Goal: Task Accomplishment & Management: Manage account settings

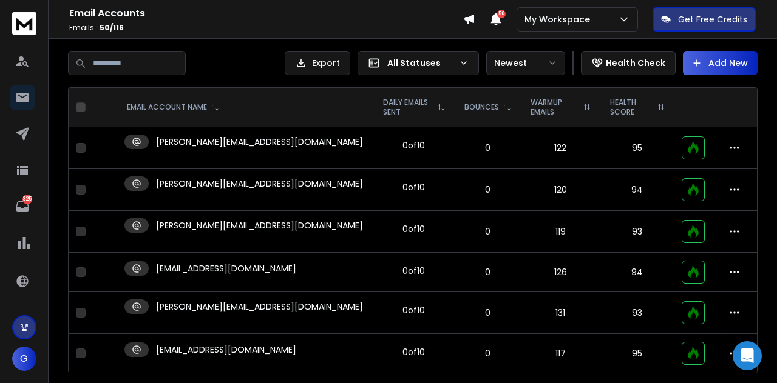
click at [141, 61] on input at bounding box center [127, 63] width 118 height 24
paste input "**********"
type input "**********"
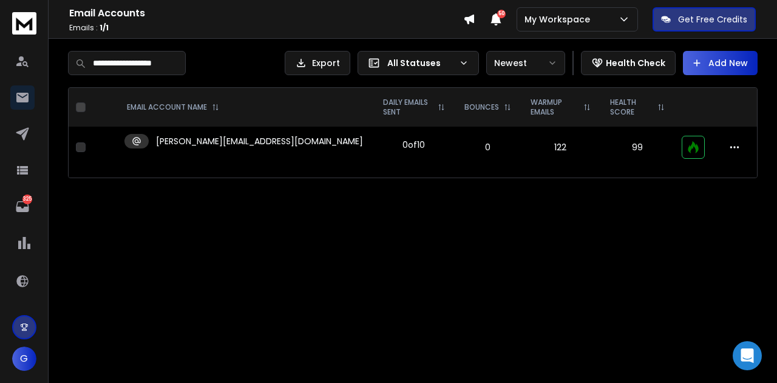
click at [180, 133] on td "[PERSON_NAME][EMAIL_ADDRESS][DOMAIN_NAME]" at bounding box center [245, 147] width 256 height 41
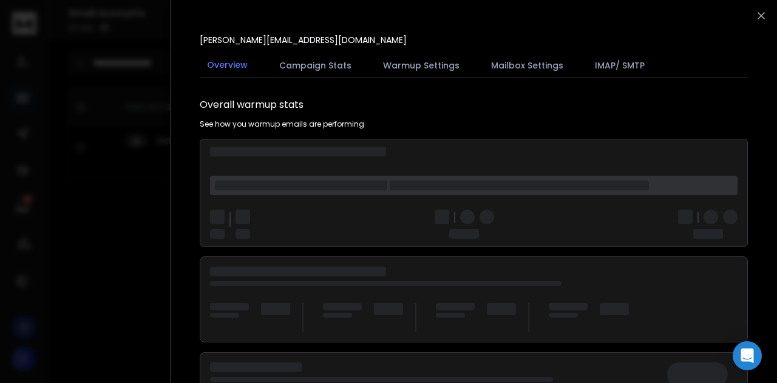
click at [605, 63] on button "IMAP/ SMTP" at bounding box center [619, 65] width 64 height 27
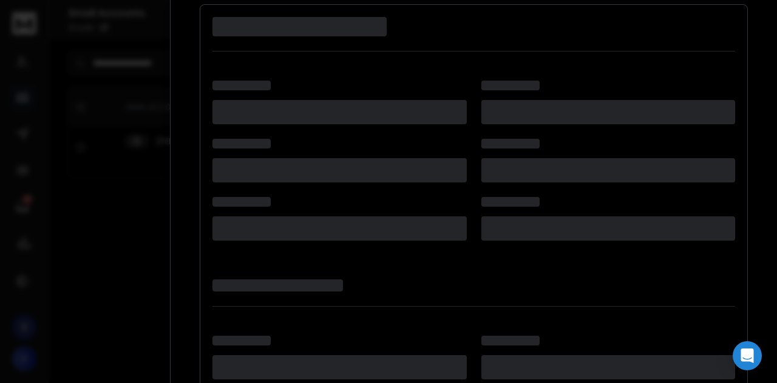
scroll to position [96, 0]
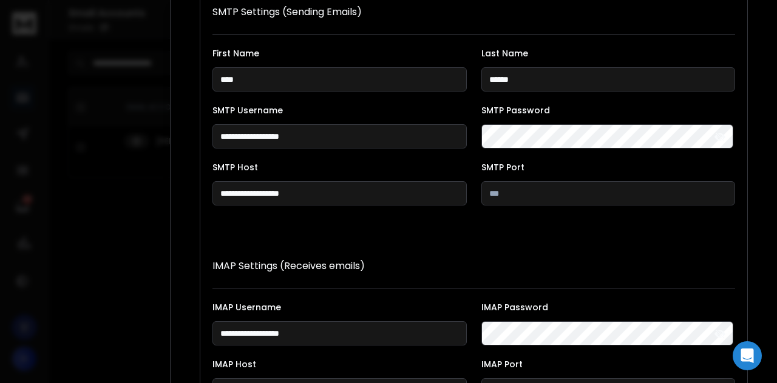
click at [719, 140] on icon at bounding box center [719, 137] width 11 height 11
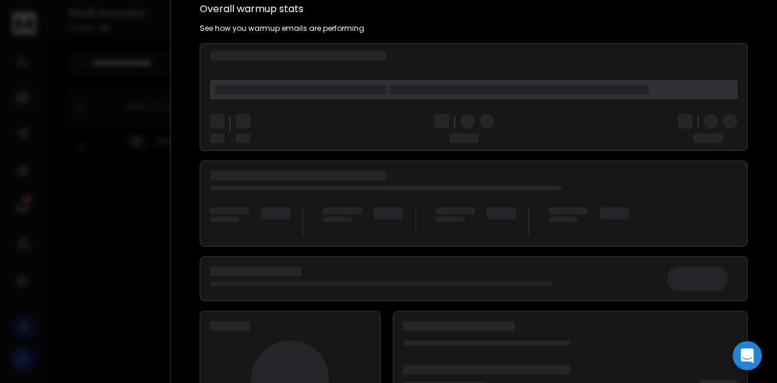
click at [115, 206] on div at bounding box center [388, 191] width 777 height 383
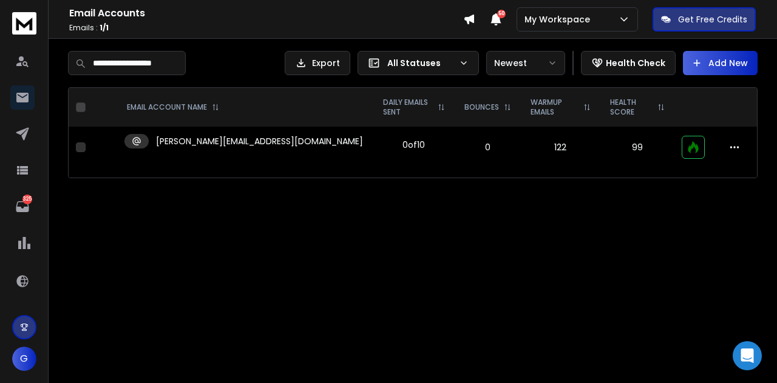
click at [157, 68] on input "**********" at bounding box center [127, 63] width 118 height 24
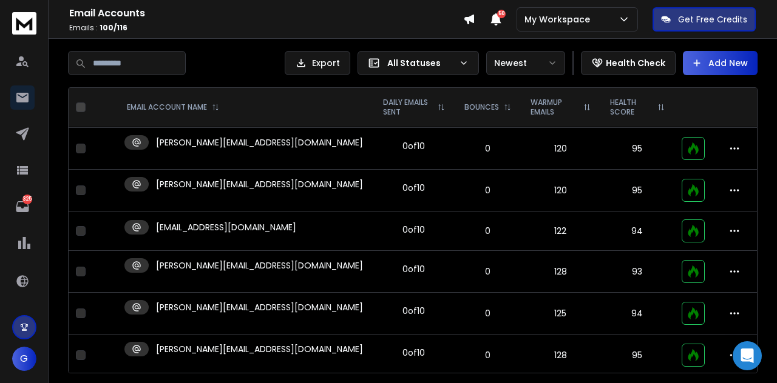
scroll to position [2117, 0]
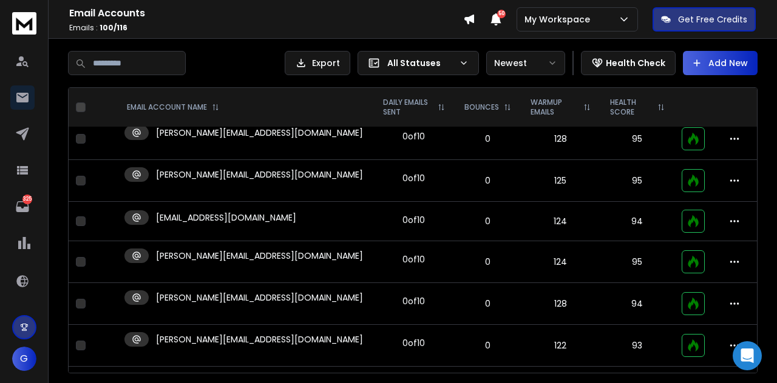
click at [239, 334] on p "[PERSON_NAME][EMAIL_ADDRESS][DOMAIN_NAME]" at bounding box center [259, 340] width 207 height 12
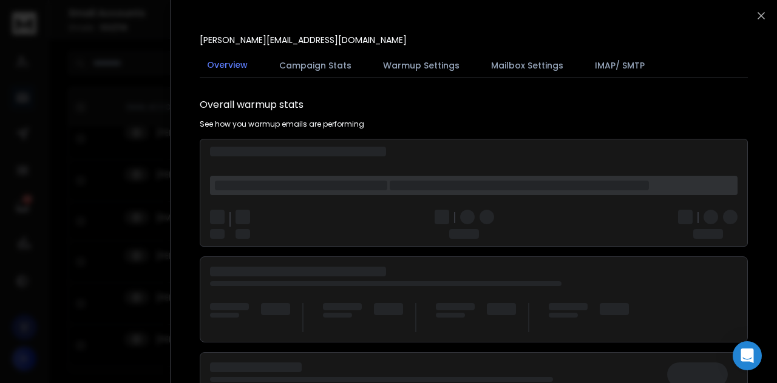
click at [272, 40] on p "[PERSON_NAME][EMAIL_ADDRESS][DOMAIN_NAME]" at bounding box center [303, 40] width 207 height 12
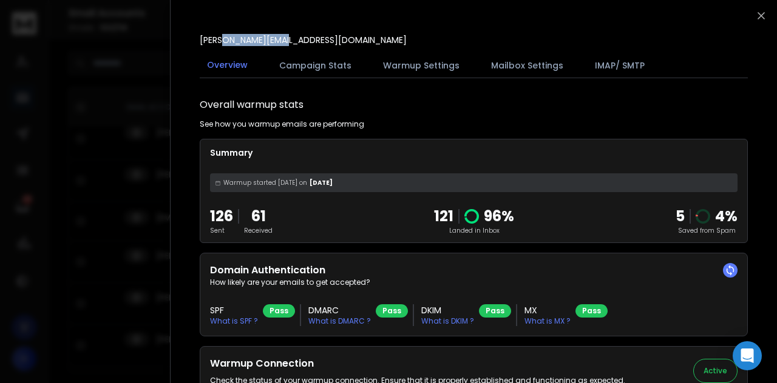
copy p "studentguide."
drag, startPoint x: 272, startPoint y: 40, endPoint x: 285, endPoint y: 40, distance: 12.7
click at [285, 40] on p "[PERSON_NAME][EMAIL_ADDRESS][DOMAIN_NAME]" at bounding box center [303, 40] width 207 height 12
click at [277, 40] on p "[PERSON_NAME][EMAIL_ADDRESS][DOMAIN_NAME]" at bounding box center [303, 40] width 207 height 12
drag, startPoint x: 277, startPoint y: 40, endPoint x: 295, endPoint y: 40, distance: 17.6
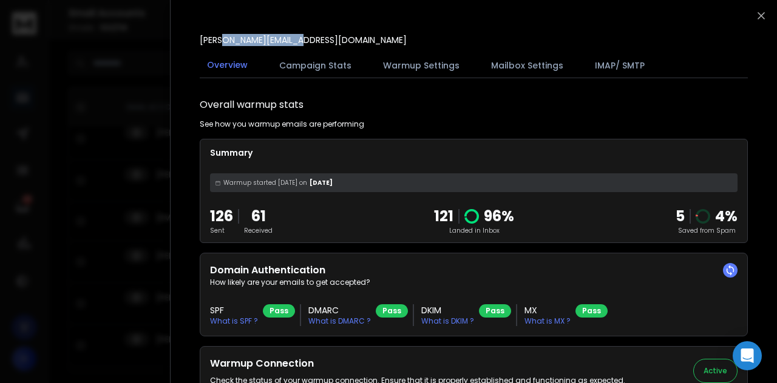
click at [295, 40] on p "[PERSON_NAME][EMAIL_ADDRESS][DOMAIN_NAME]" at bounding box center [303, 40] width 207 height 12
copy p "[DOMAIN_NAME]"
click at [607, 61] on button "IMAP/ SMTP" at bounding box center [619, 65] width 64 height 27
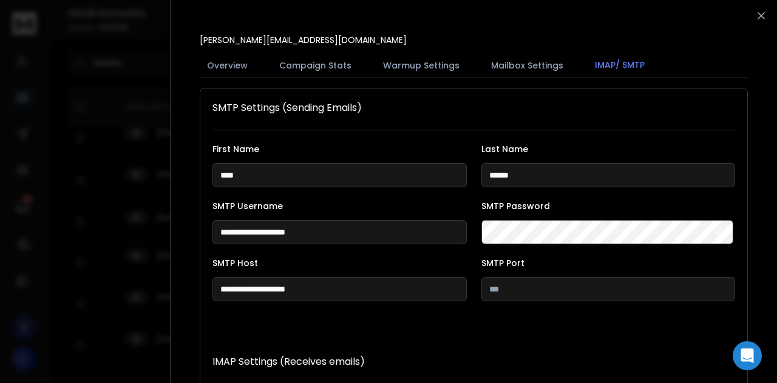
click at [313, 240] on input "**********" at bounding box center [339, 232] width 254 height 24
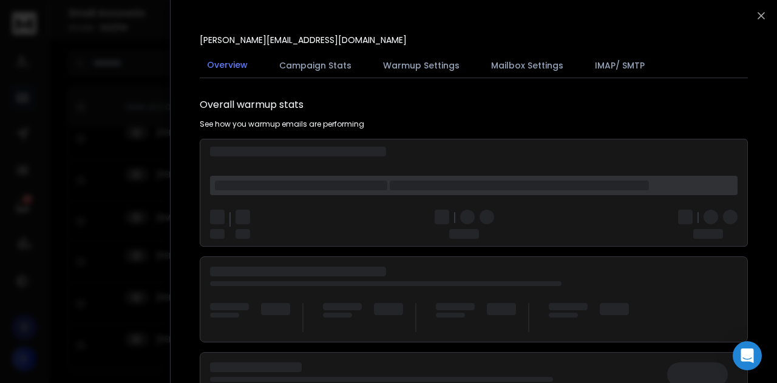
click at [86, 116] on div at bounding box center [388, 191] width 777 height 383
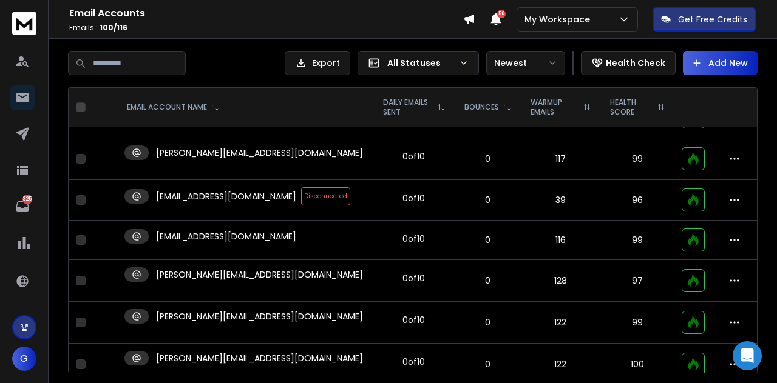
scroll to position [3703, 0]
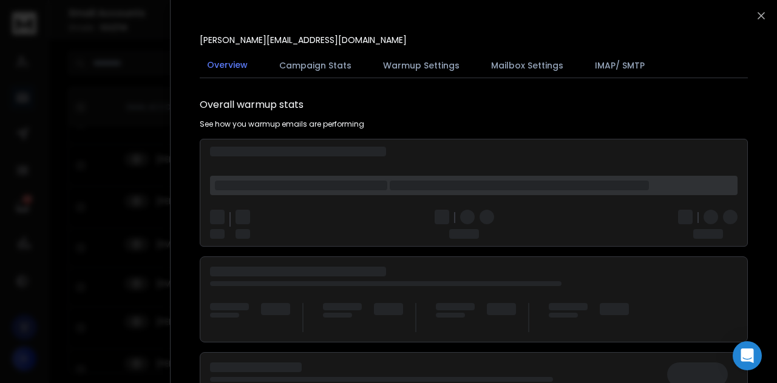
click at [260, 46] on p "[PERSON_NAME][EMAIL_ADDRESS][DOMAIN_NAME]" at bounding box center [303, 40] width 207 height 12
click at [260, 44] on p "[PERSON_NAME][EMAIL_ADDRESS][DOMAIN_NAME]" at bounding box center [303, 40] width 207 height 12
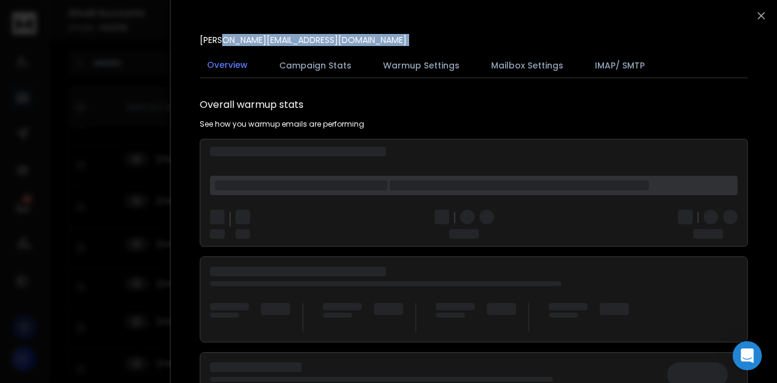
drag, startPoint x: 260, startPoint y: 44, endPoint x: 309, endPoint y: 44, distance: 49.1
click at [309, 44] on div "[PERSON_NAME][EMAIL_ADDRESS][DOMAIN_NAME]" at bounding box center [474, 40] width 548 height 12
copy p "[DOMAIN_NAME]"
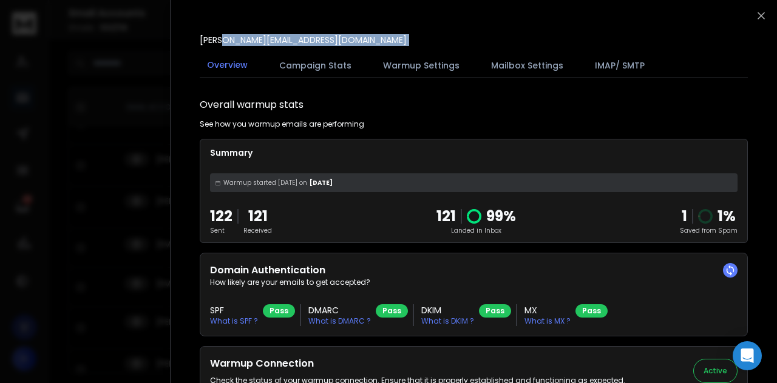
click at [587, 61] on button "IMAP/ SMTP" at bounding box center [619, 65] width 64 height 27
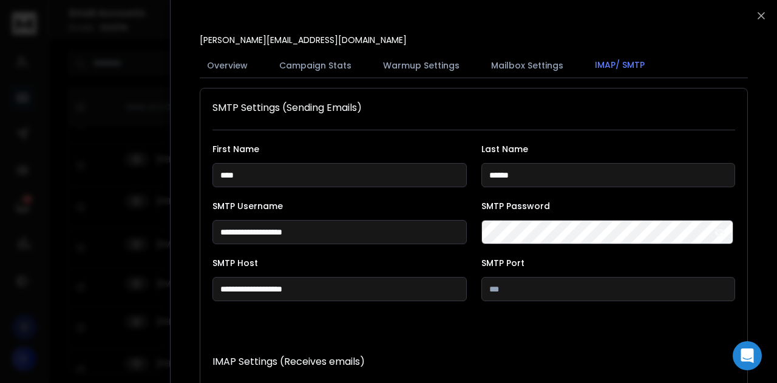
click at [715, 234] on icon at bounding box center [719, 233] width 8 height 8
click at [300, 173] on input "****" at bounding box center [339, 175] width 254 height 24
click at [427, 237] on input "**********" at bounding box center [339, 232] width 254 height 24
